Goal: Task Accomplishment & Management: Manage account settings

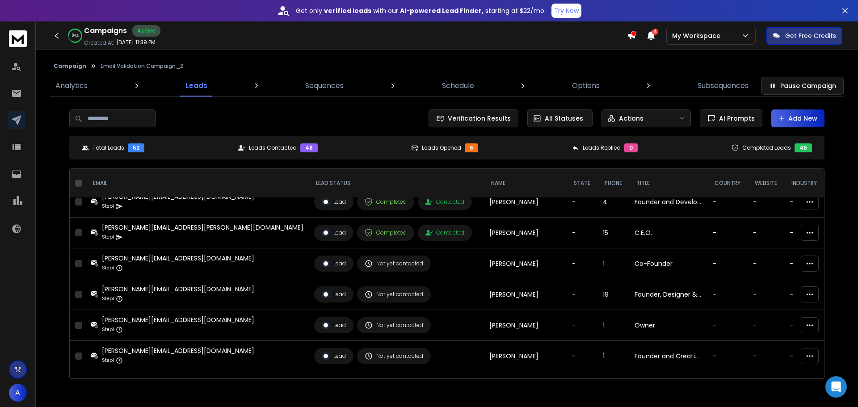
scroll to position [1437, 0]
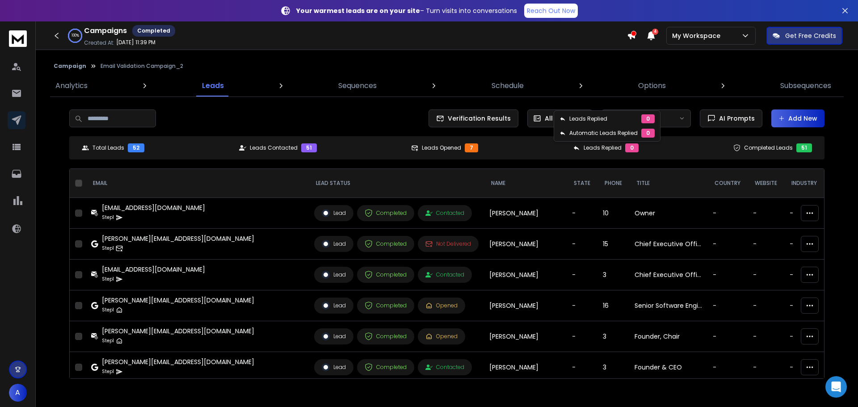
click at [571, 118] on p "Leads Replied" at bounding box center [589, 118] width 38 height 7
click at [540, 118] on icon "button" at bounding box center [537, 118] width 8 height 8
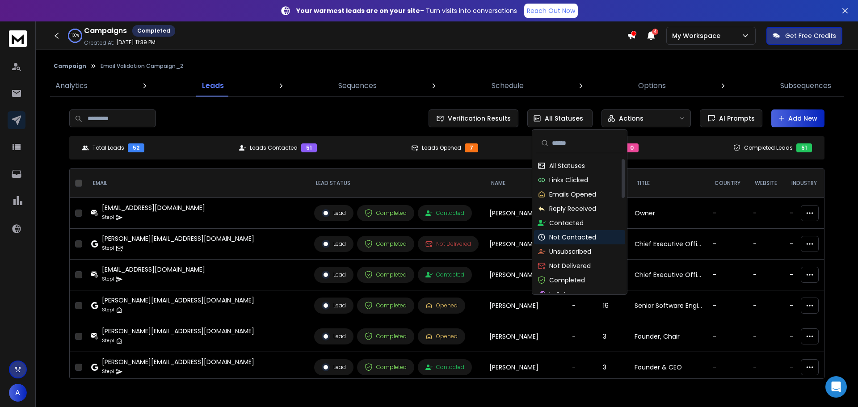
click at [567, 232] on div "Not Contacted" at bounding box center [579, 237] width 91 height 14
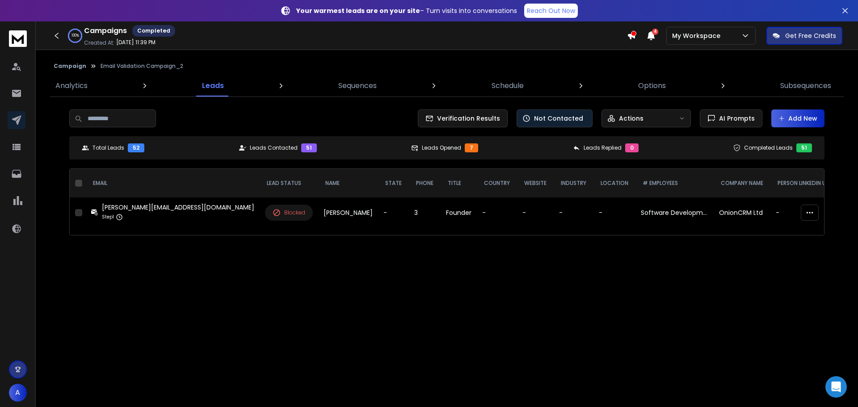
click at [554, 118] on p "Not Contacted" at bounding box center [558, 118] width 49 height 9
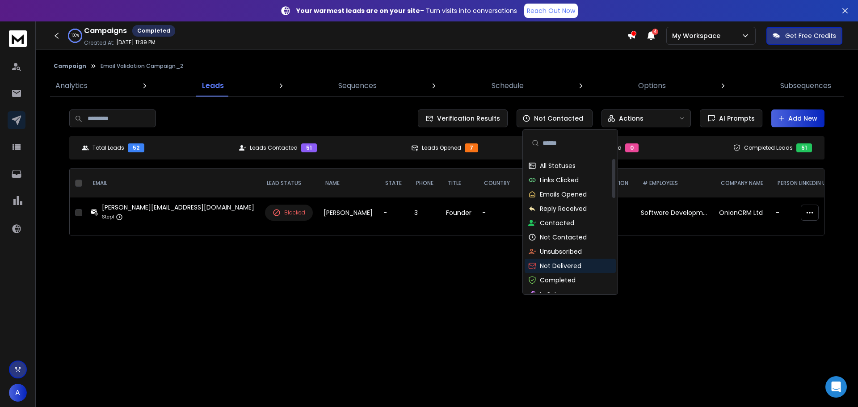
scroll to position [45, 0]
click at [562, 226] on div "Not Delivered" at bounding box center [570, 221] width 91 height 14
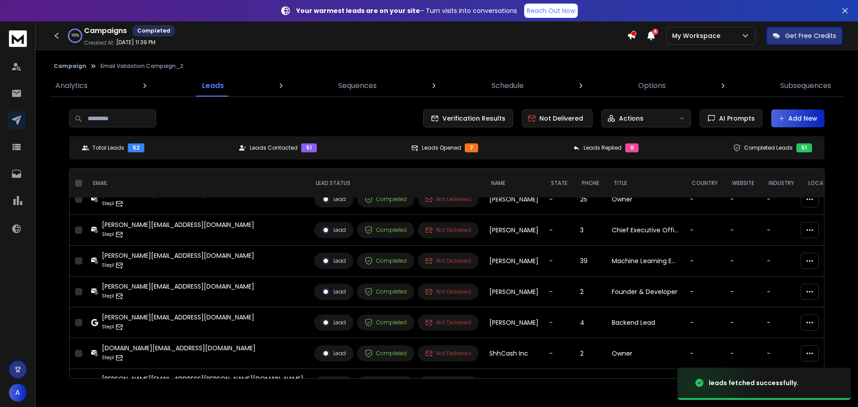
scroll to position [0, 0]
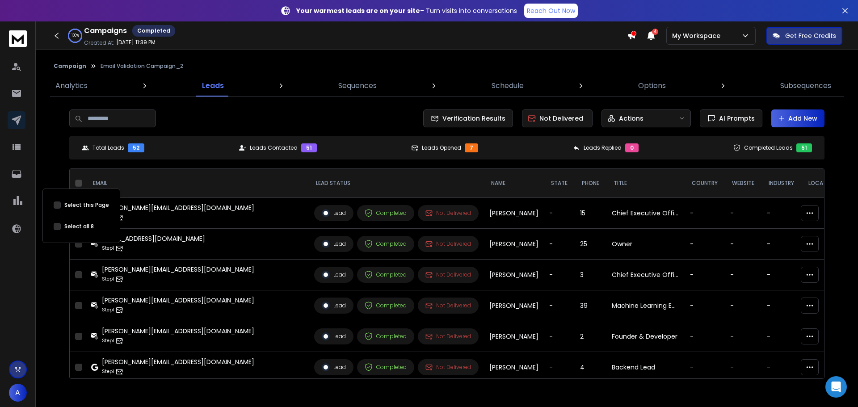
click at [59, 227] on button "Select this Page" at bounding box center [57, 226] width 7 height 7
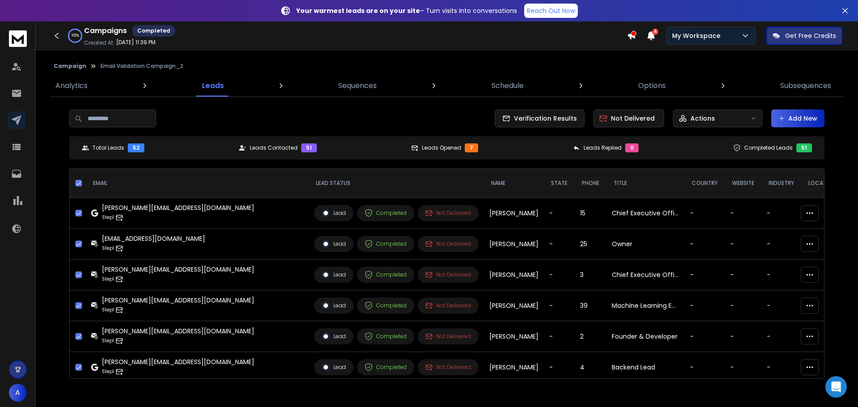
click at [702, 36] on p "My Workspace" at bounding box center [698, 35] width 52 height 9
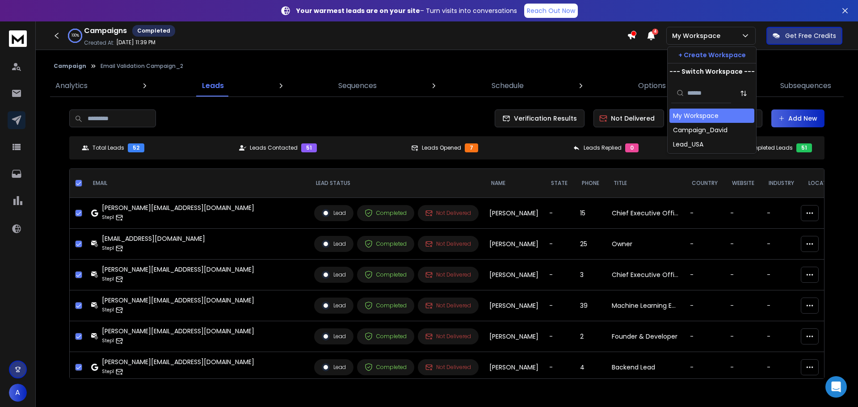
click at [583, 38] on div "100 % Campaigns Completed Created At: [DATE] 11:39 PM 4 My Workspace Get Free C…" at bounding box center [429, 35] width 858 height 29
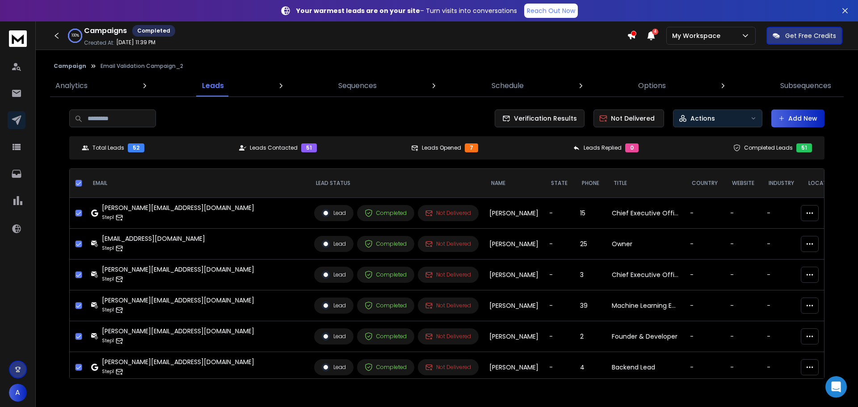
click at [721, 116] on div "Actions" at bounding box center [713, 118] width 68 height 9
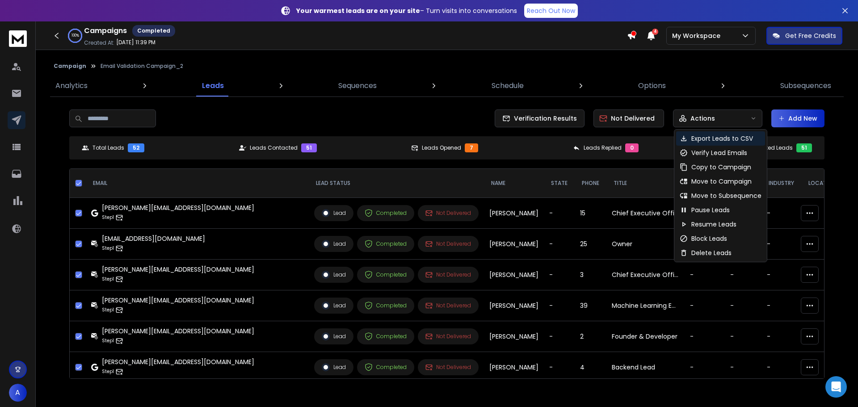
click at [718, 141] on p "Export Leads to CSV" at bounding box center [723, 138] width 62 height 9
